Goal: Go to known website: Access a specific website the user already knows

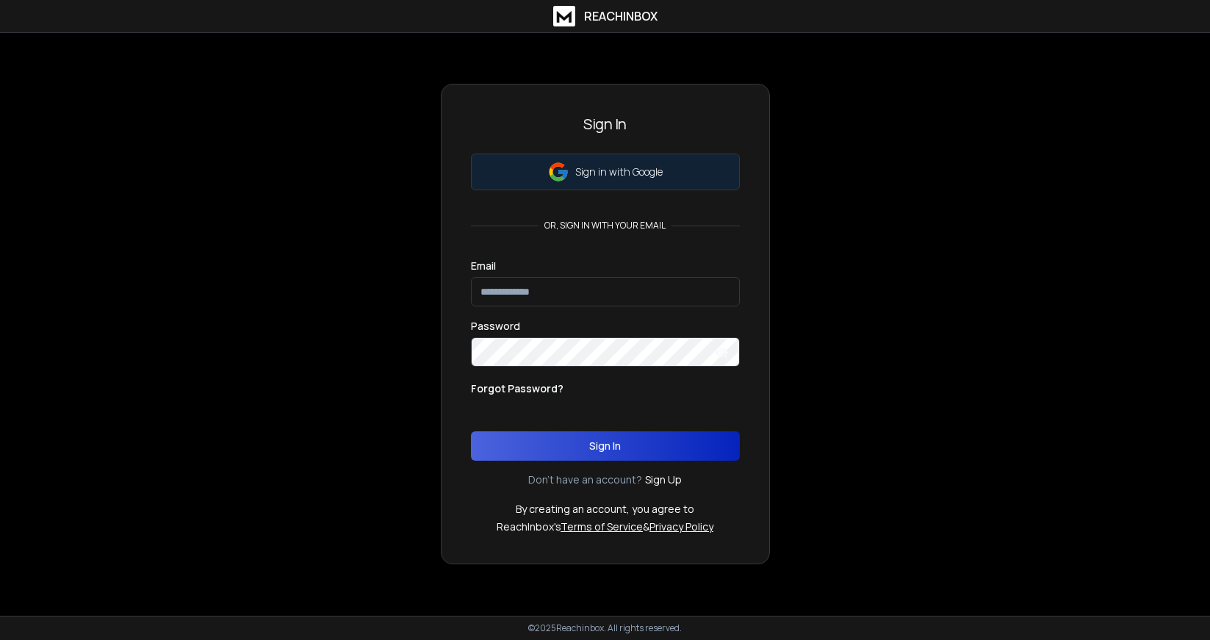
click at [613, 181] on button "Sign in with Google" at bounding box center [605, 172] width 269 height 37
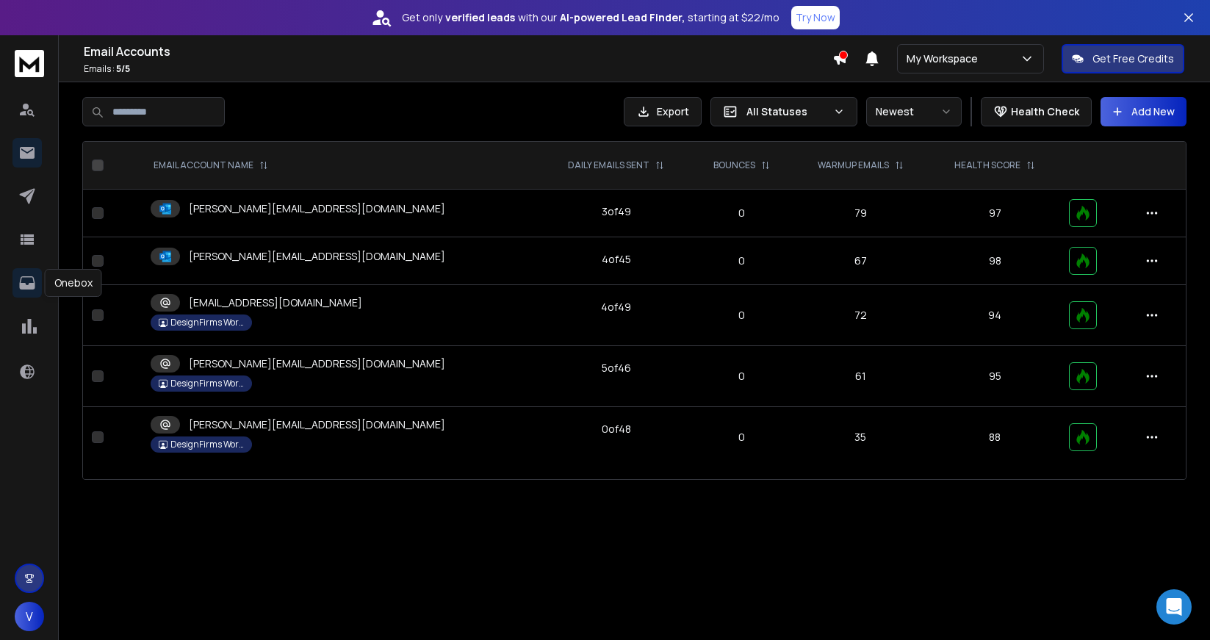
click at [30, 284] on icon at bounding box center [26, 282] width 15 height 13
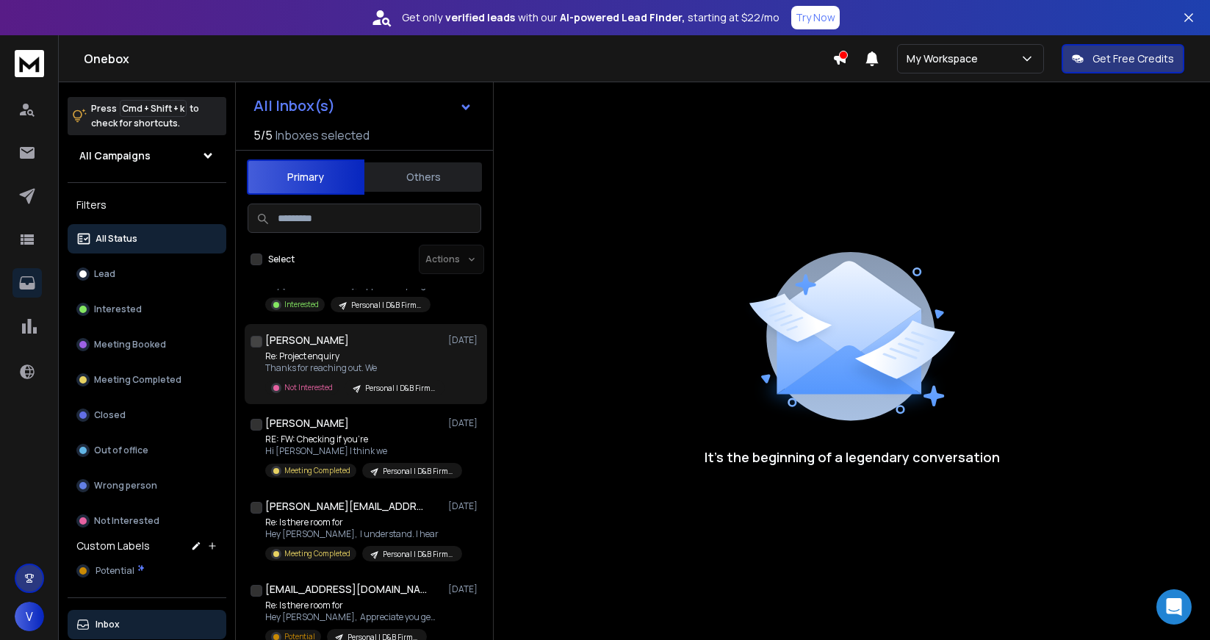
scroll to position [400, 0]
